Goal: Task Accomplishment & Management: Manage account settings

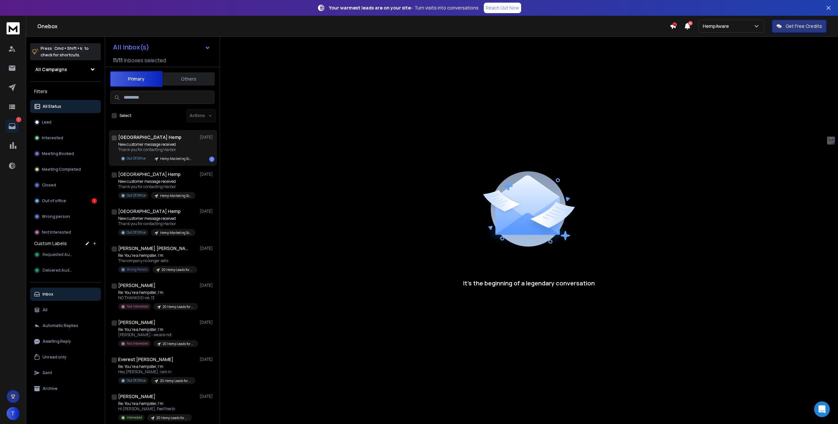
click at [150, 146] on p "New customer message received" at bounding box center [156, 144] width 77 height 5
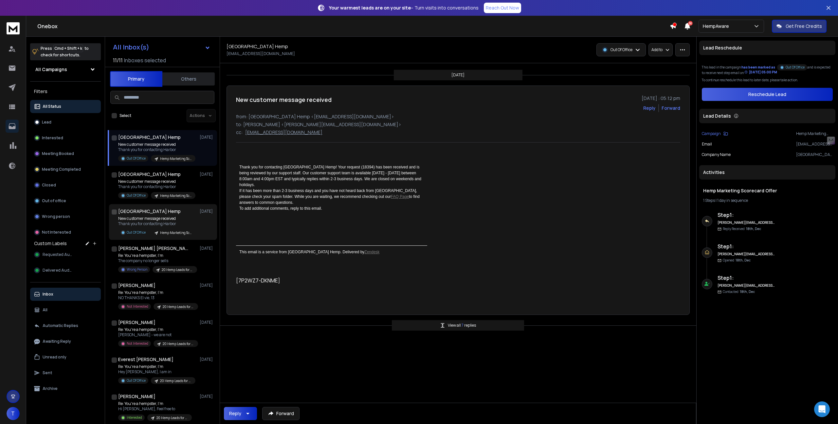
click at [144, 218] on p "New customer message received" at bounding box center [156, 218] width 77 height 5
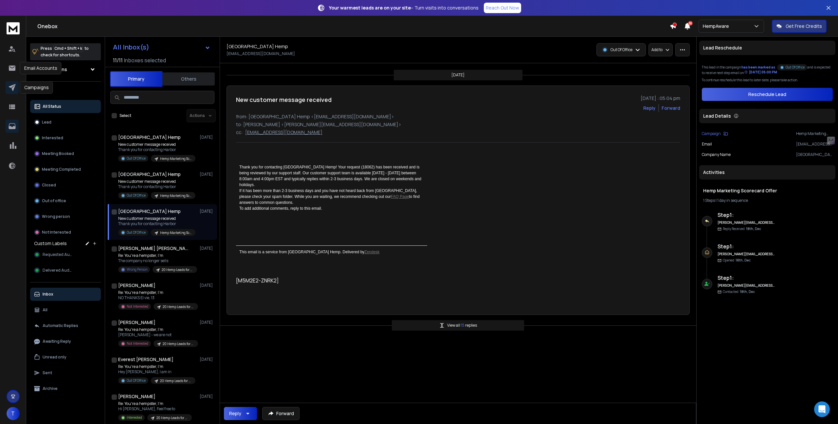
click at [11, 86] on icon at bounding box center [12, 87] width 7 height 7
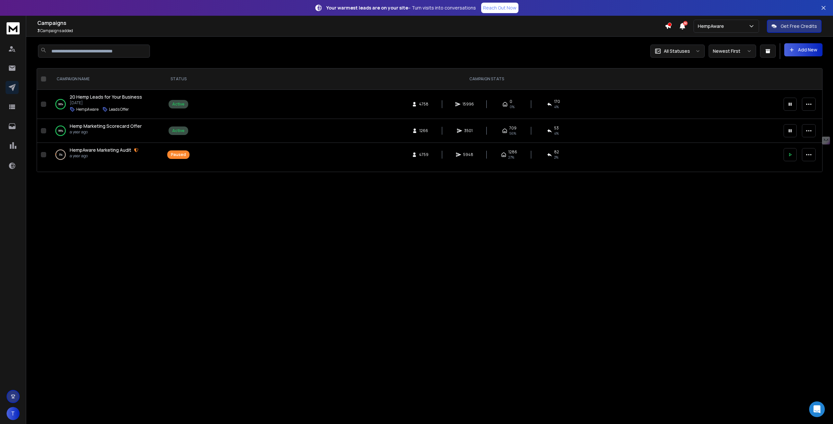
click at [126, 97] on span "20 Hemp Leads for Your Business" at bounding box center [106, 97] width 72 height 6
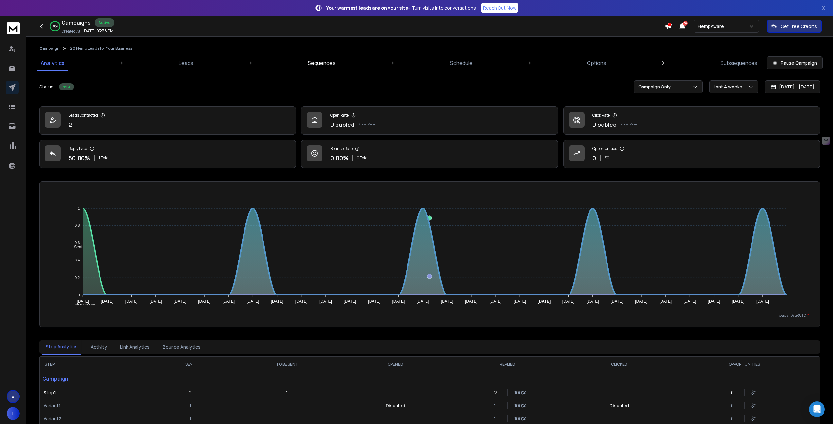
click at [324, 62] on p "Sequences" at bounding box center [322, 63] width 28 height 8
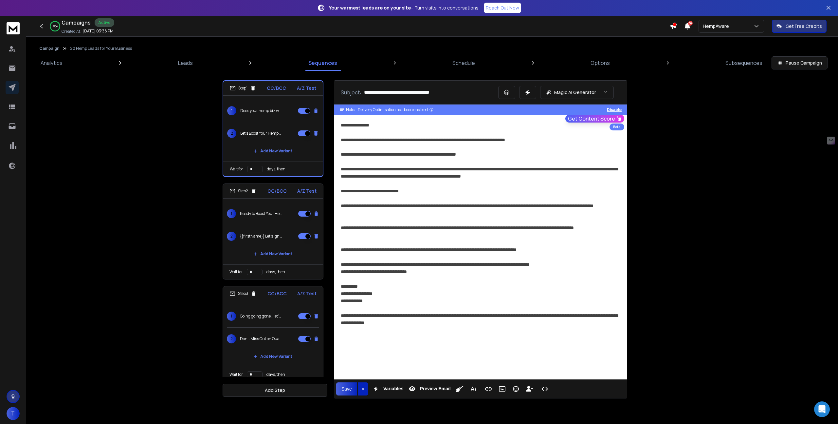
click at [252, 213] on p "Ready to Boost Your Hemp Business {{firstName}}?" at bounding box center [261, 213] width 42 height 5
type input "**********"
